Goal: Answer question/provide support

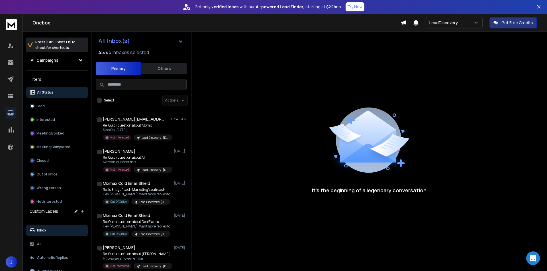
click at [329, 179] on div at bounding box center [329, 179] width 0 height 0
click at [339, 189] on p "It’s the beginning of a legendary conversation" at bounding box center [369, 190] width 114 height 8
click at [423, 183] on div "It’s the beginning of a legendary conversation" at bounding box center [368, 147] width 355 height 231
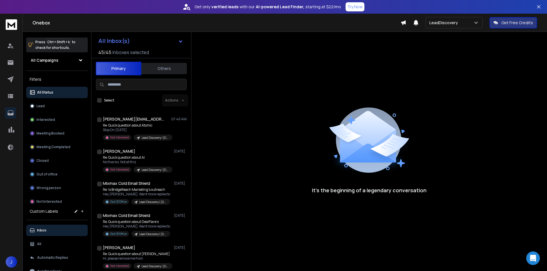
click at [273, 85] on div "It’s the beginning of a legendary conversation" at bounding box center [368, 147] width 355 height 231
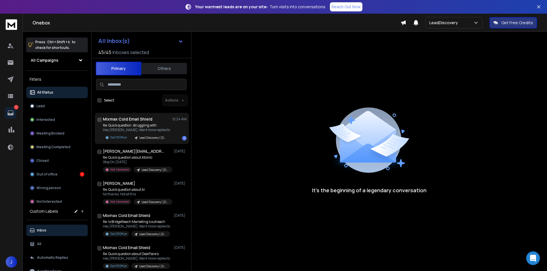
click at [155, 126] on p "Re: Quick question: struggling with" at bounding box center [136, 125] width 67 height 5
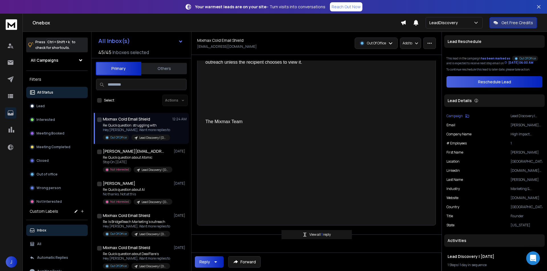
scroll to position [242, 0]
click at [323, 234] on p "View all 1 reply" at bounding box center [319, 235] width 21 height 5
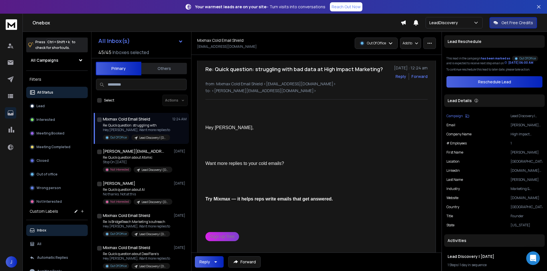
scroll to position [0, 0]
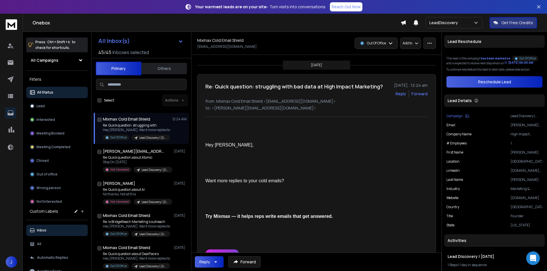
click at [58, 90] on button "All Status" at bounding box center [57, 92] width 62 height 11
